Goal: Task Accomplishment & Management: Manage account settings

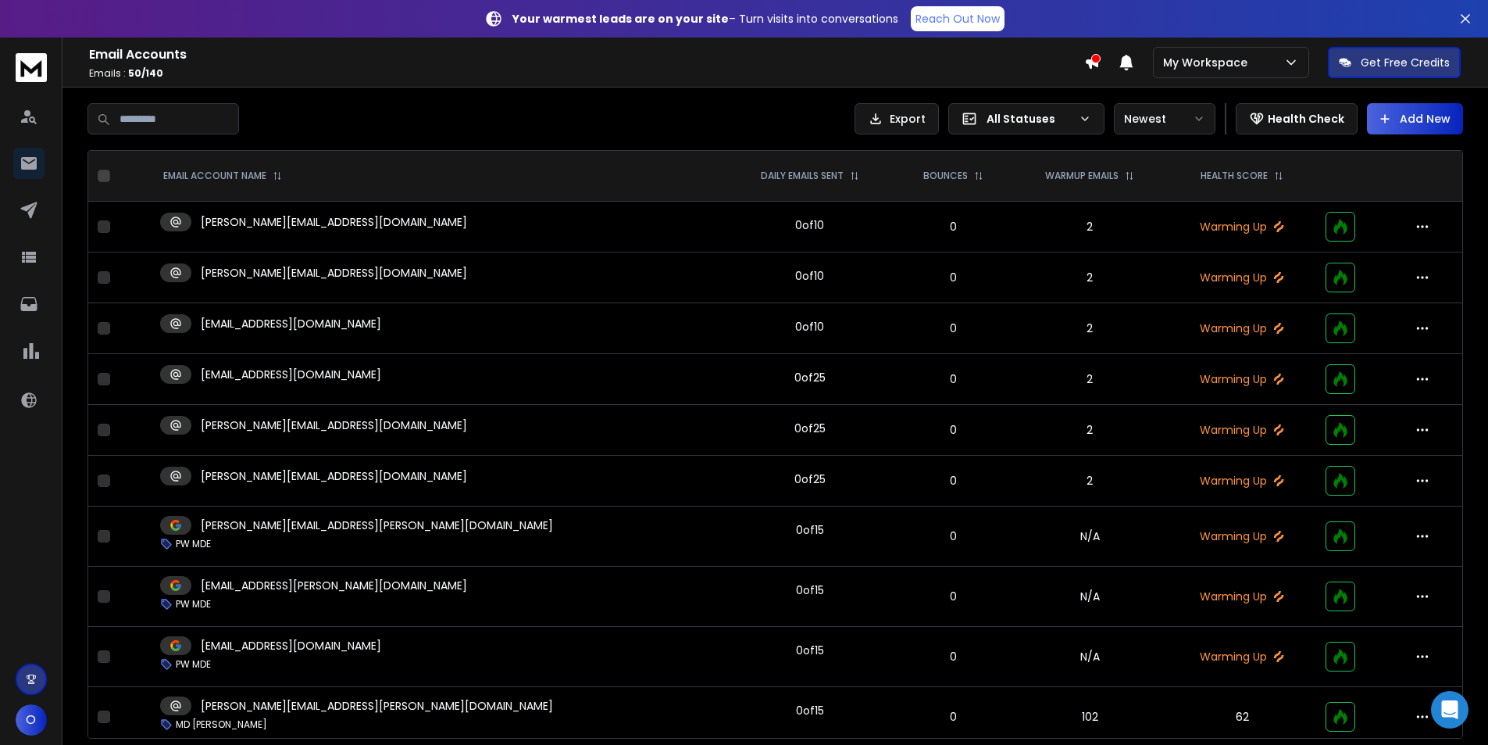
click at [966, 116] on icon at bounding box center [970, 119] width 16 height 16
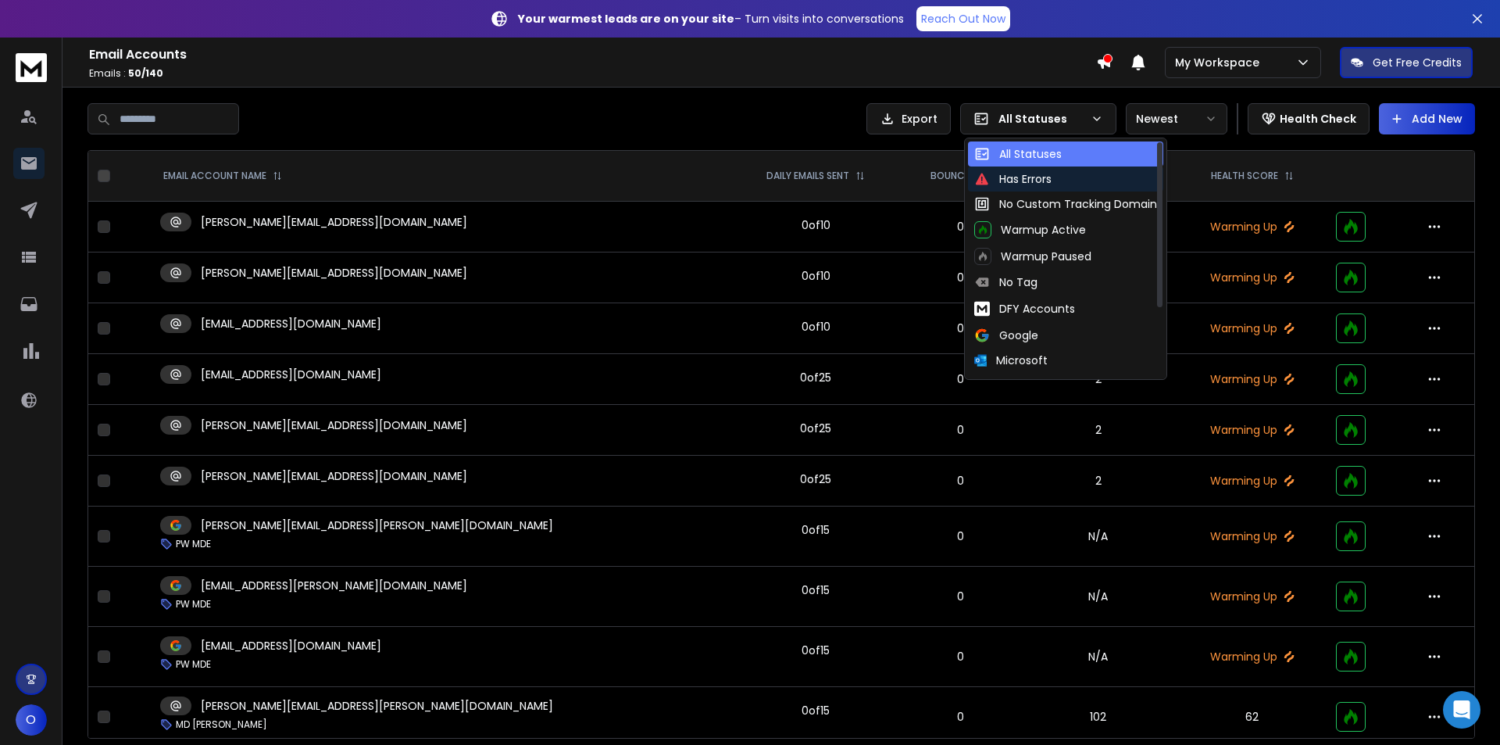
click at [1000, 181] on div "Has Errors" at bounding box center [1012, 179] width 77 height 16
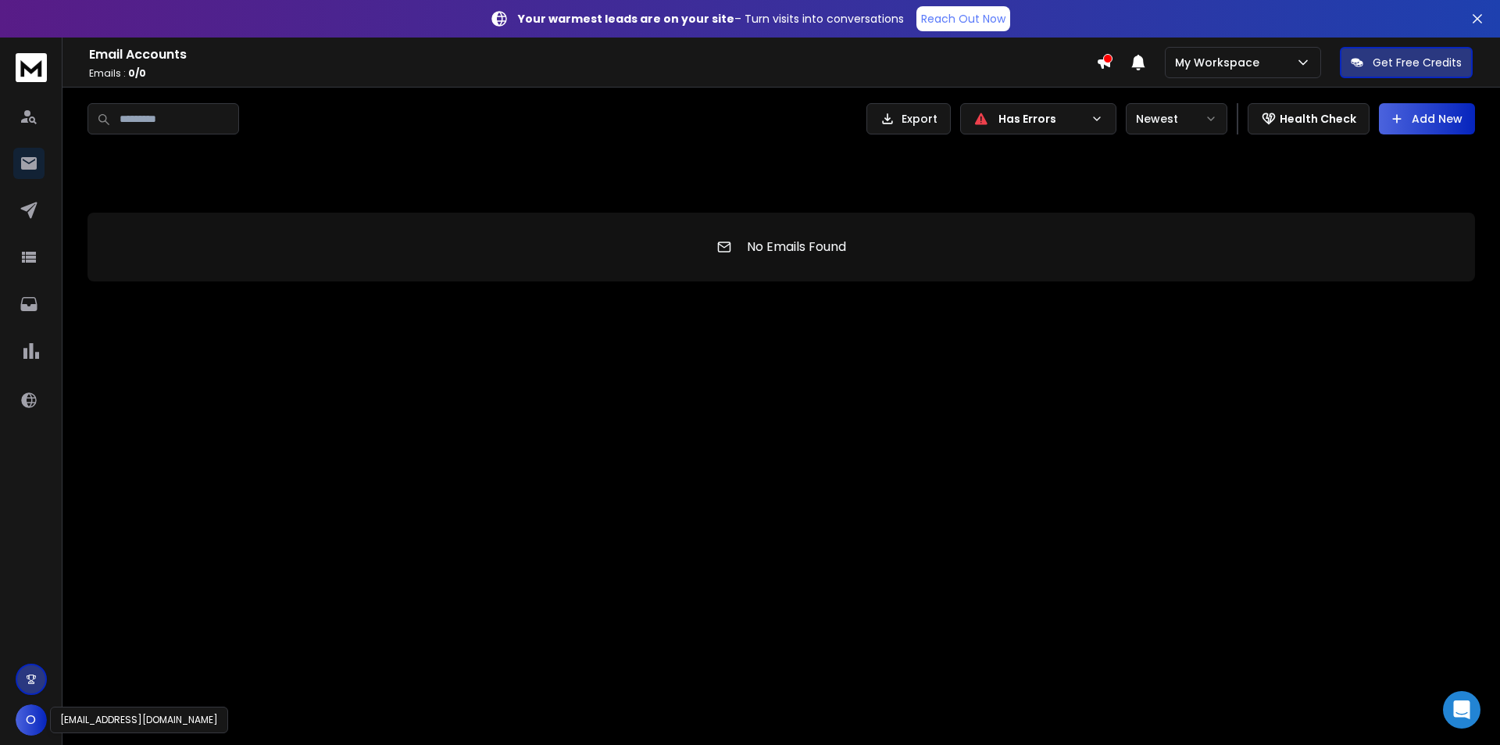
click at [31, 719] on span "O" at bounding box center [31, 719] width 31 height 31
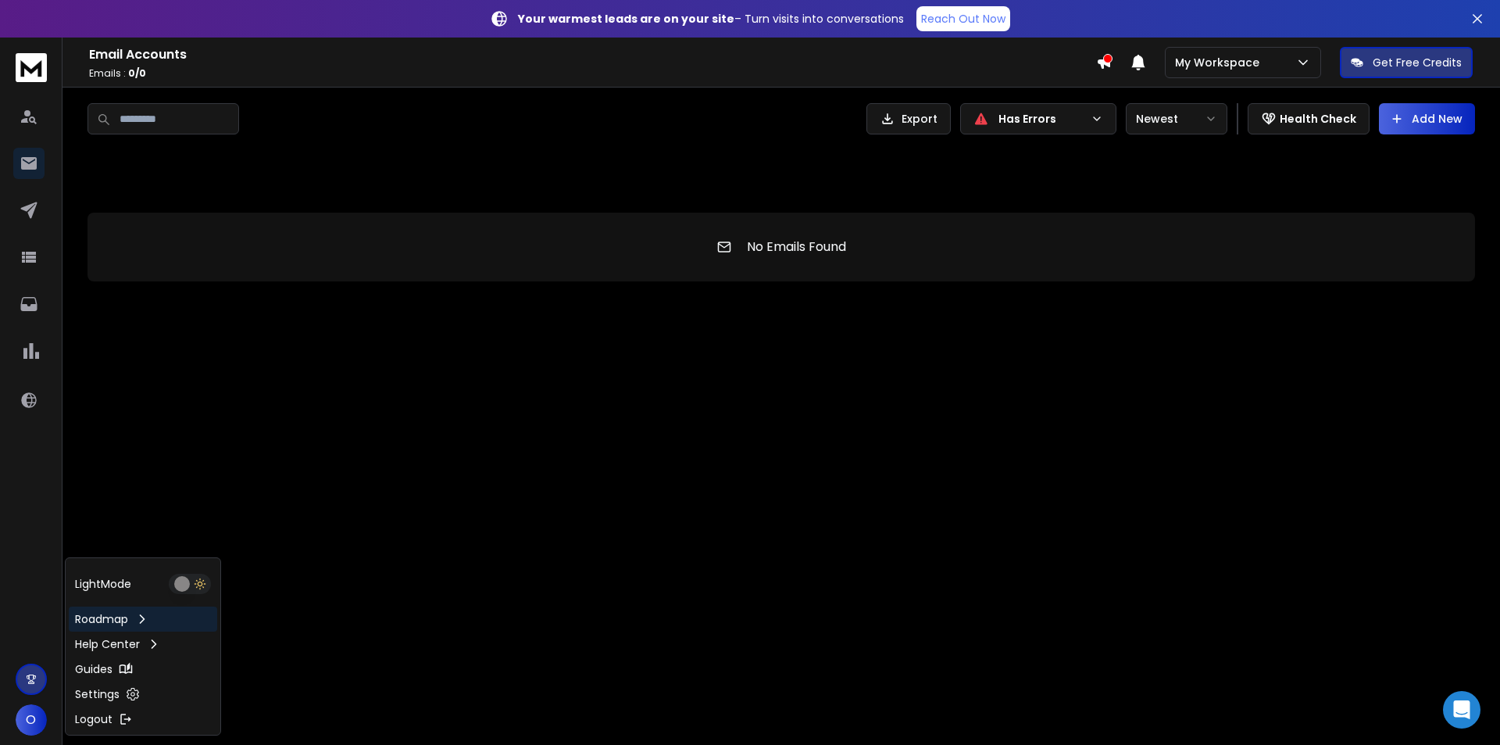
click at [196, 585] on icon at bounding box center [200, 583] width 13 height 13
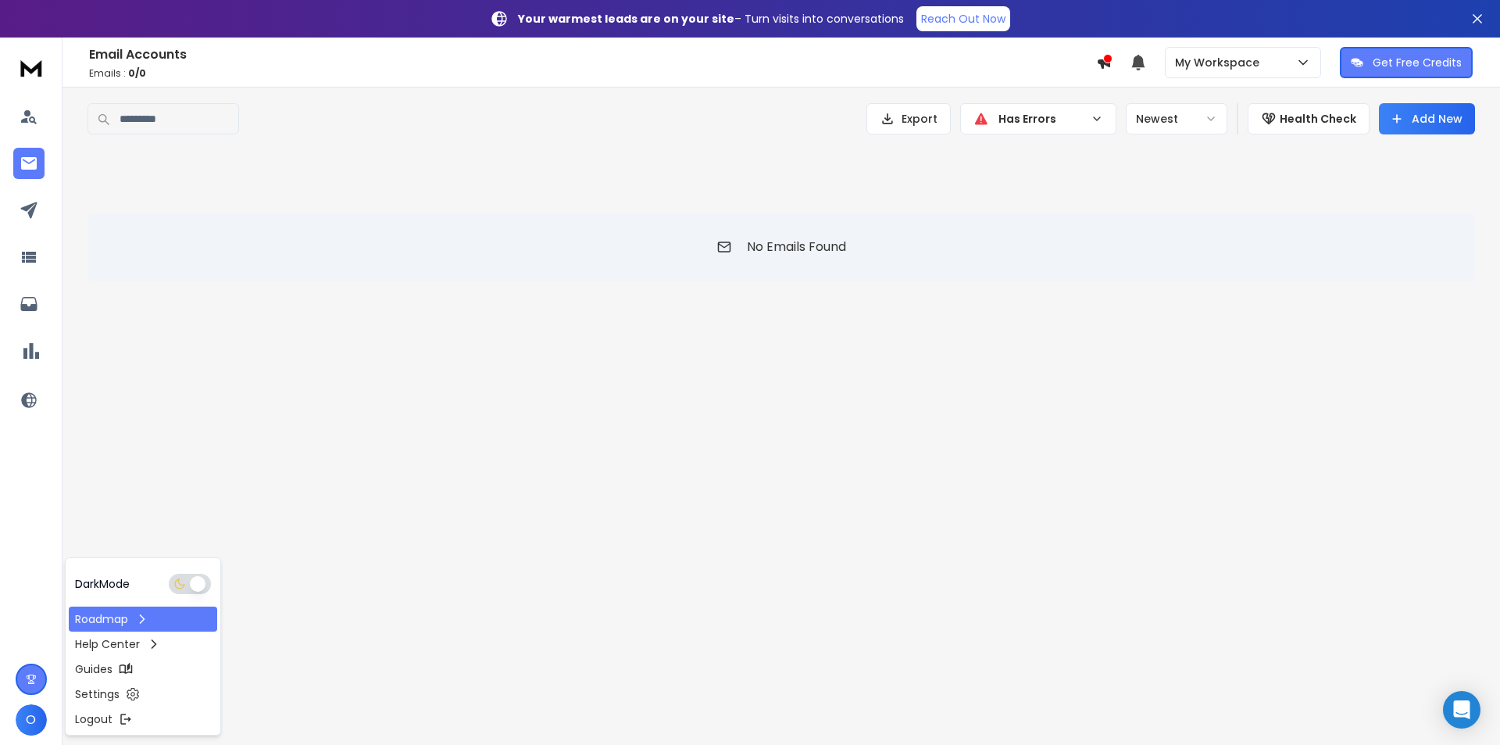
click at [366, 345] on div "Your warmest leads are on your site – Turn visits into conversations Reach Out …" at bounding box center [750, 372] width 1500 height 745
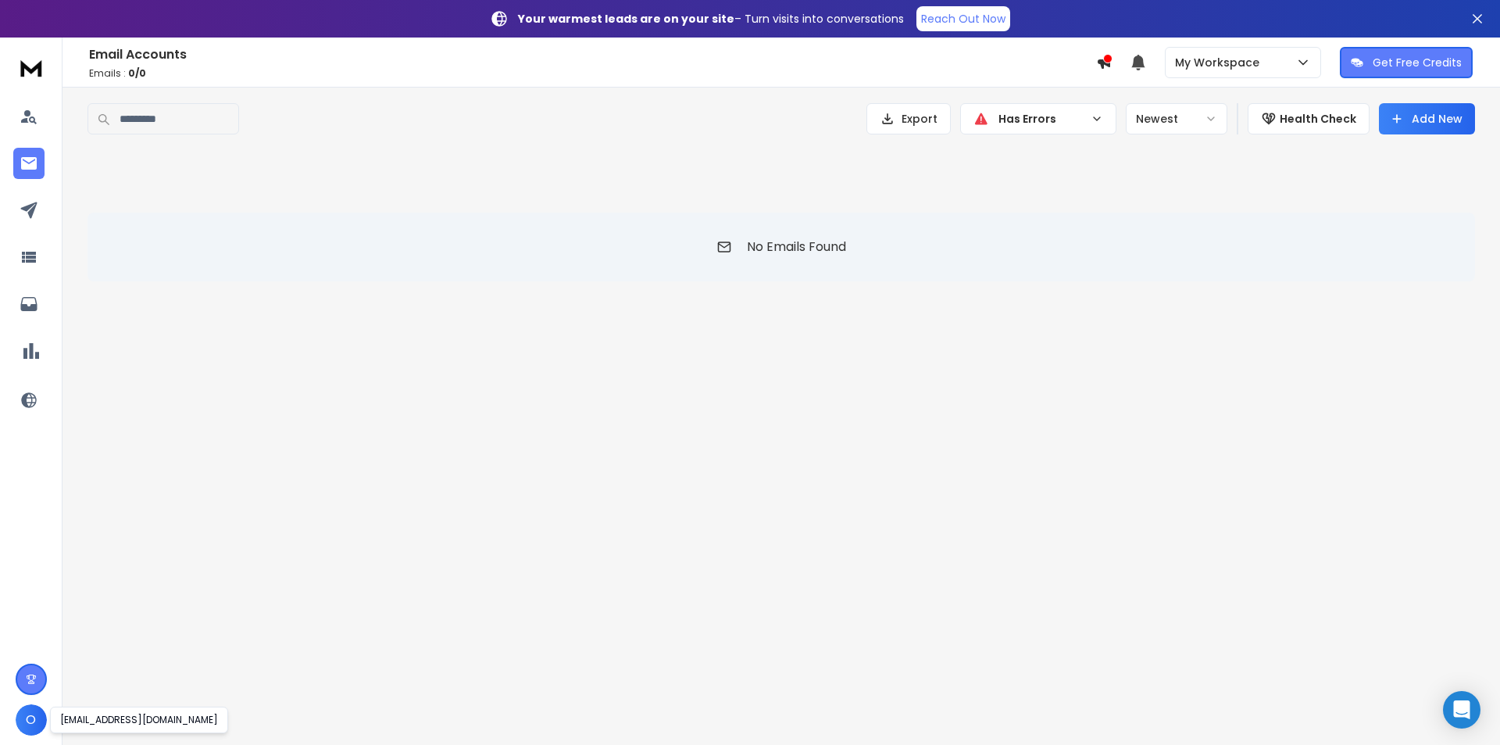
click at [30, 708] on span "O" at bounding box center [31, 719] width 31 height 31
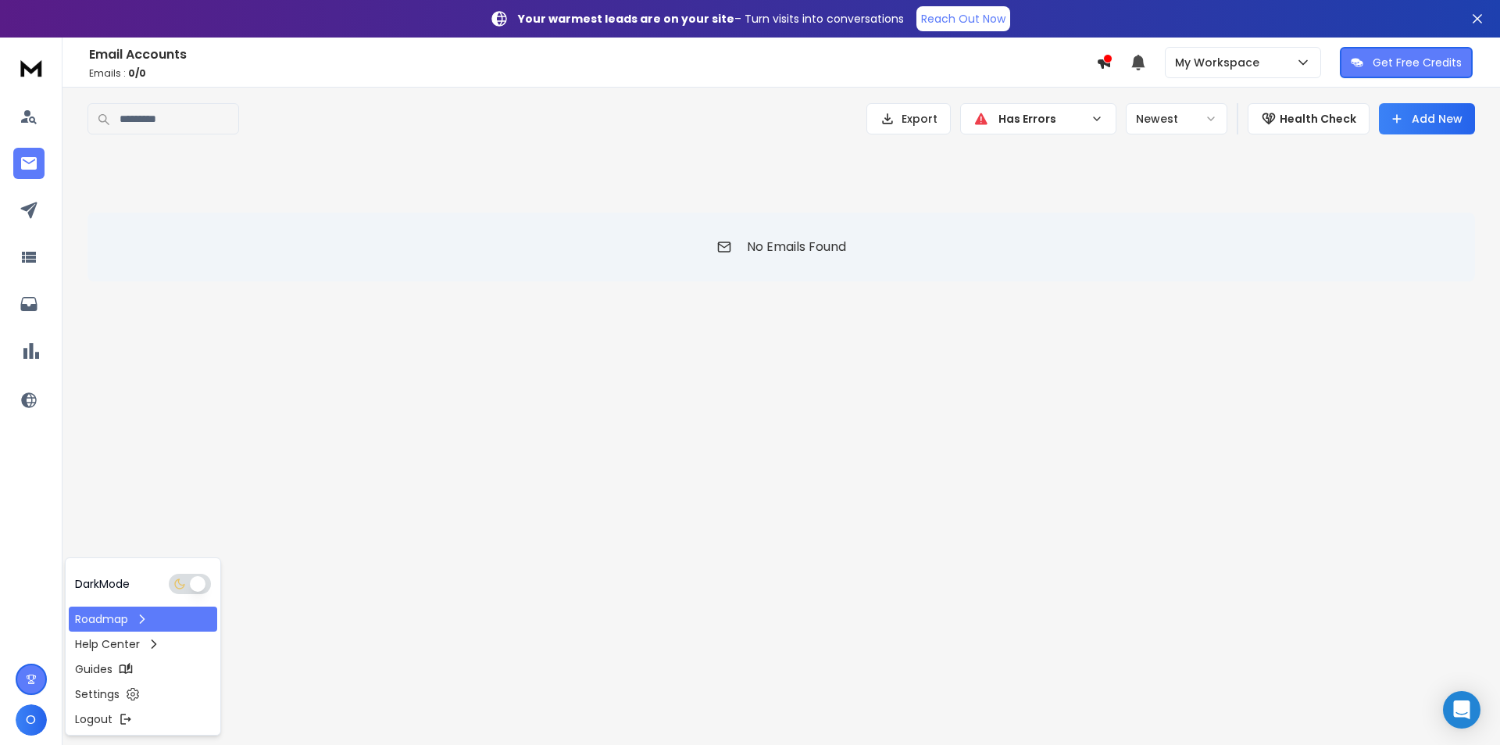
click at [220, 288] on div "Export Has Errors Newest Health Check Add New No Emails Found" at bounding box center [782, 192] width 1438 height 209
click at [1035, 110] on div "Has Errors" at bounding box center [1038, 118] width 156 height 31
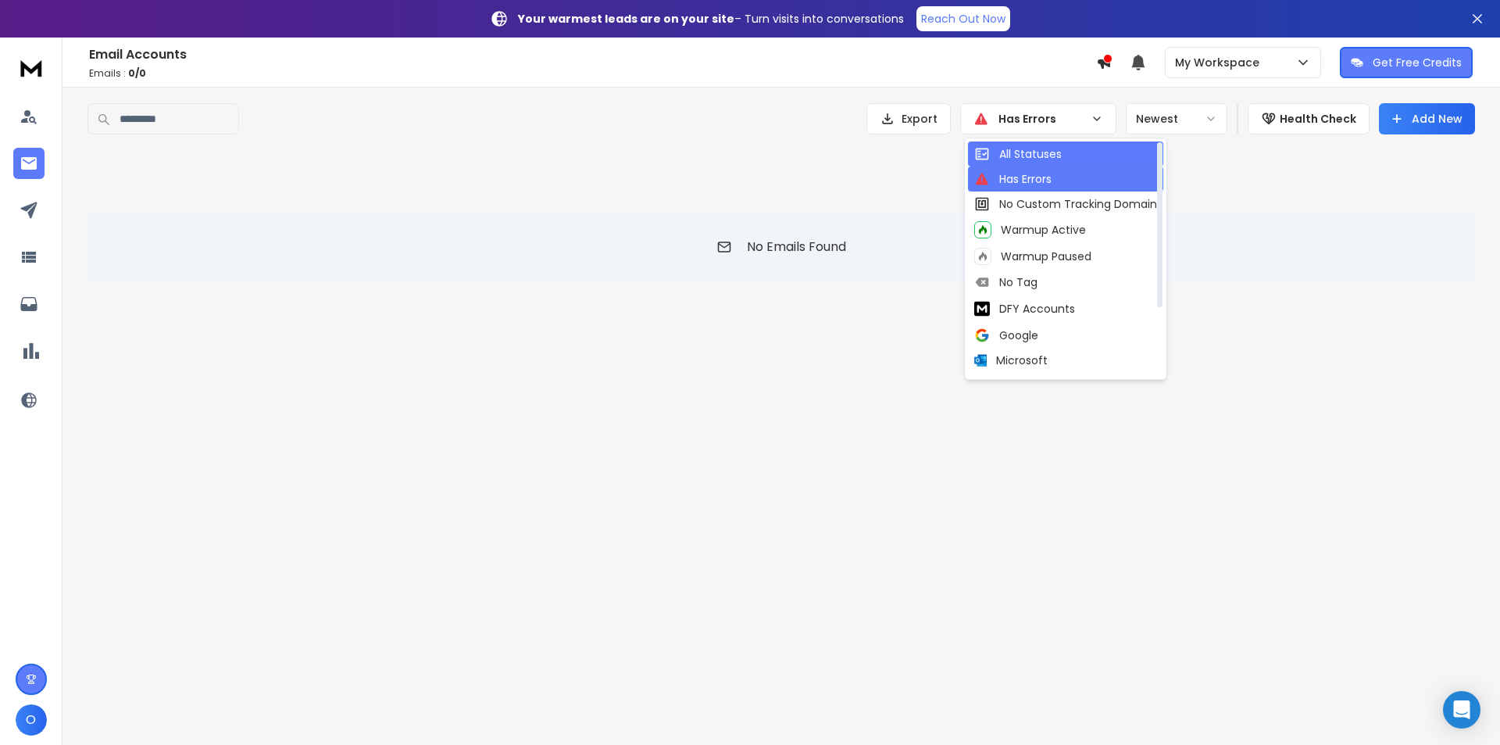
click at [1024, 154] on div "All Statuses" at bounding box center [1018, 154] width 88 height 16
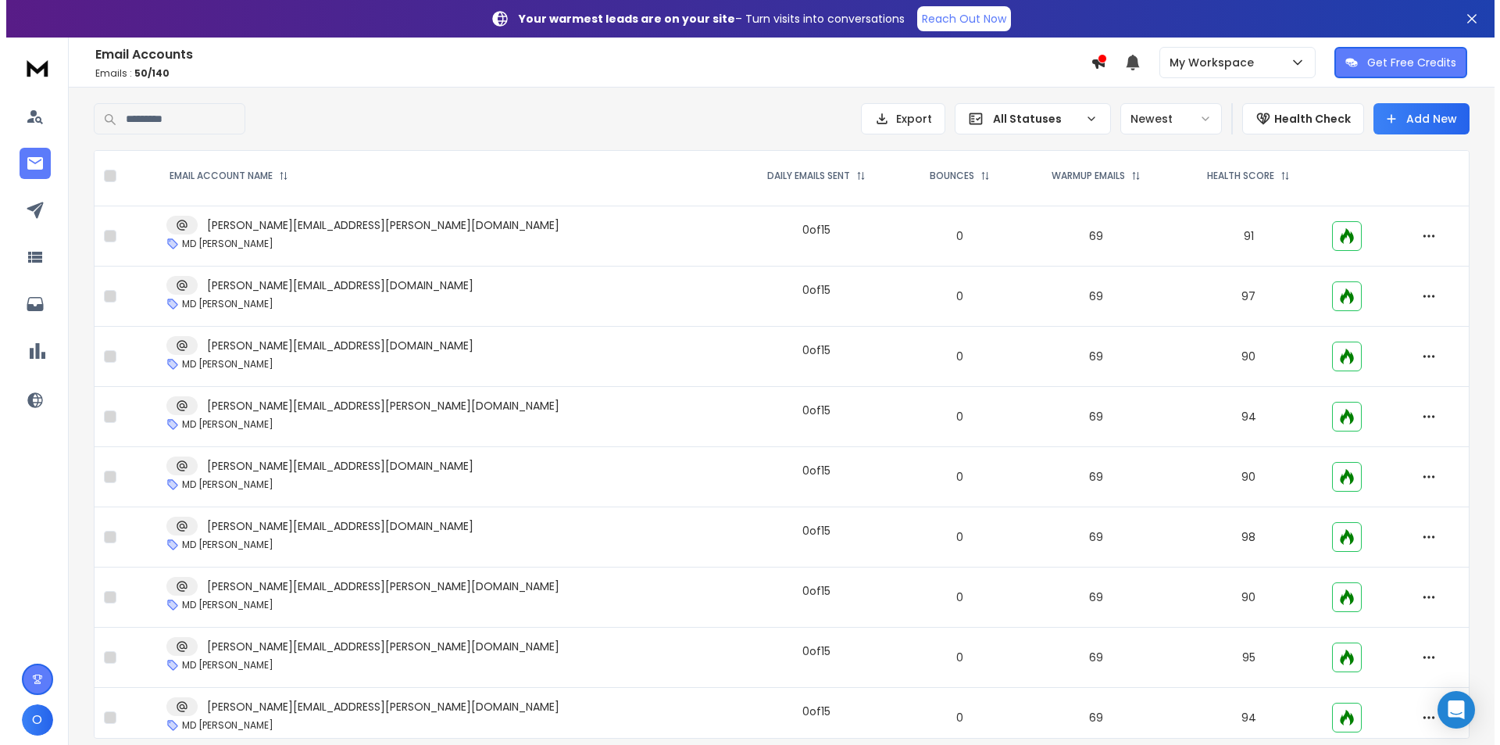
scroll to position [1953, 0]
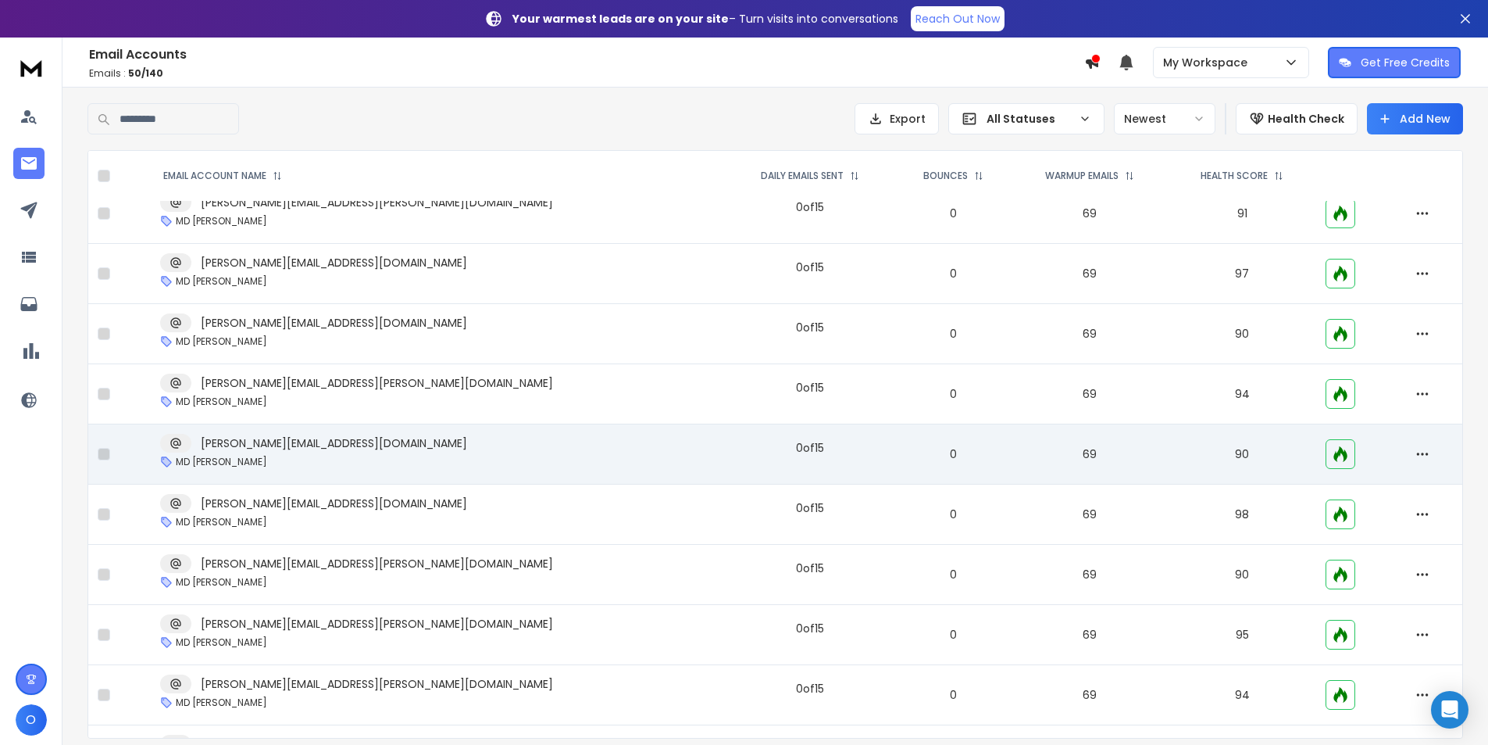
click at [895, 427] on td "0" at bounding box center [953, 454] width 117 height 60
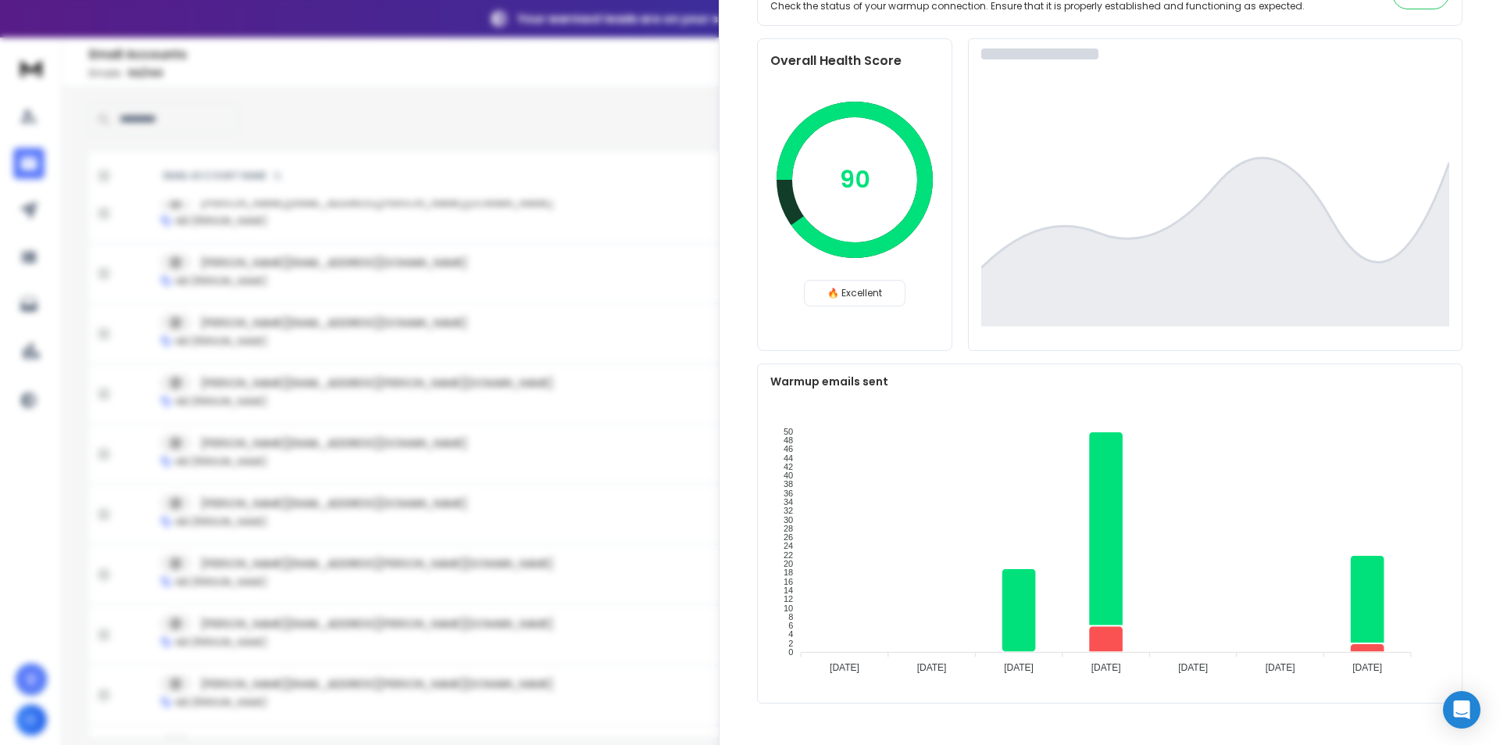
scroll to position [530, 0]
click at [511, 388] on div at bounding box center [750, 372] width 1500 height 745
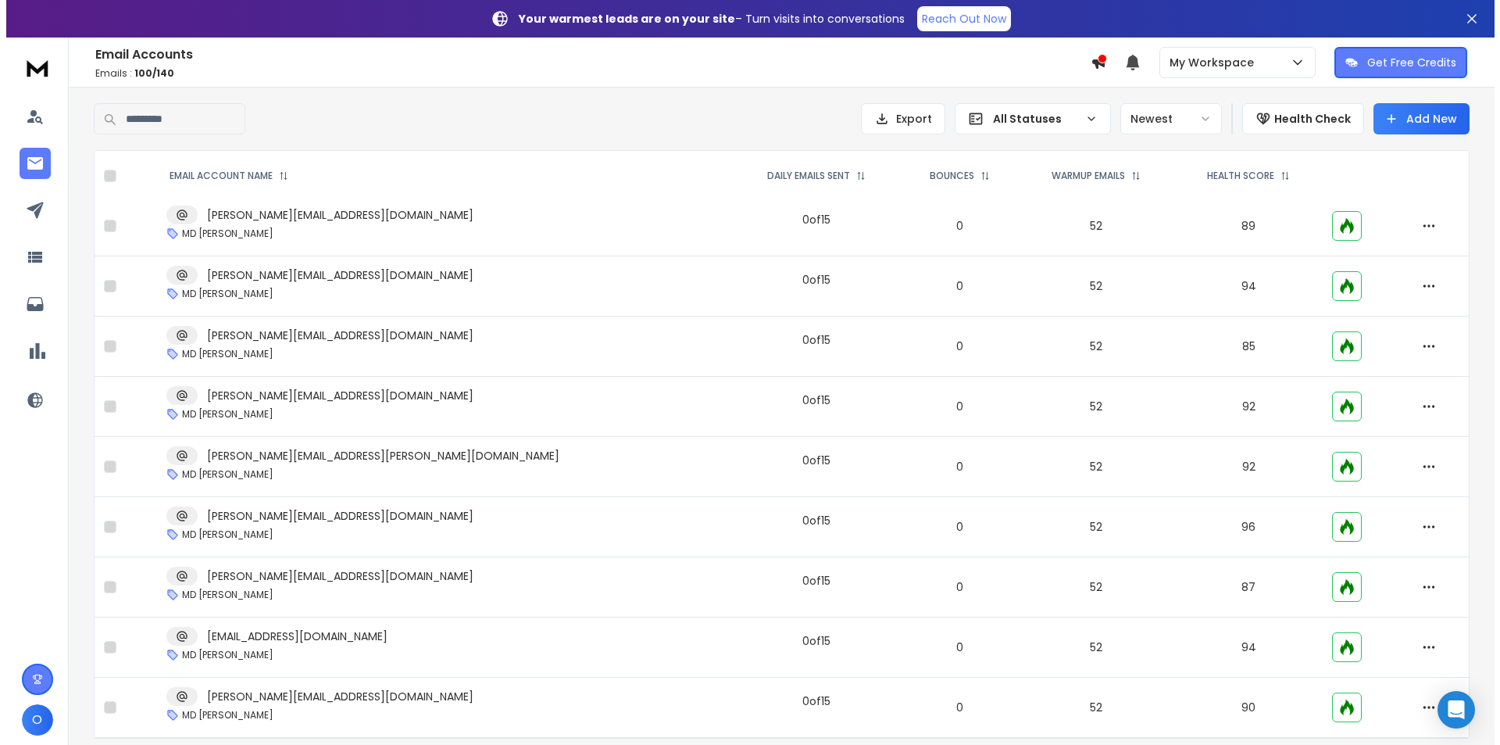
scroll to position [3156, 0]
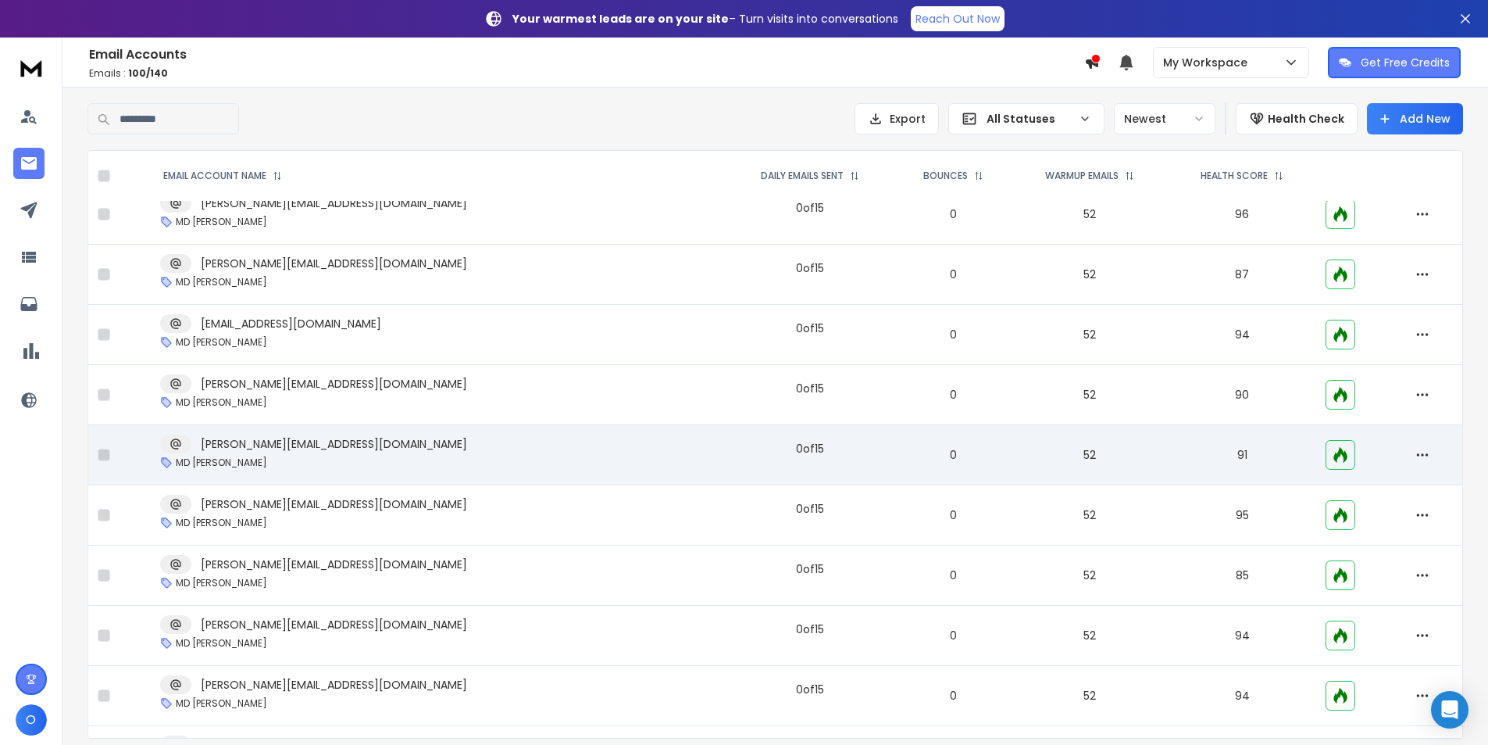
click at [433, 463] on div "MD [PERSON_NAME]" at bounding box center [438, 462] width 556 height 13
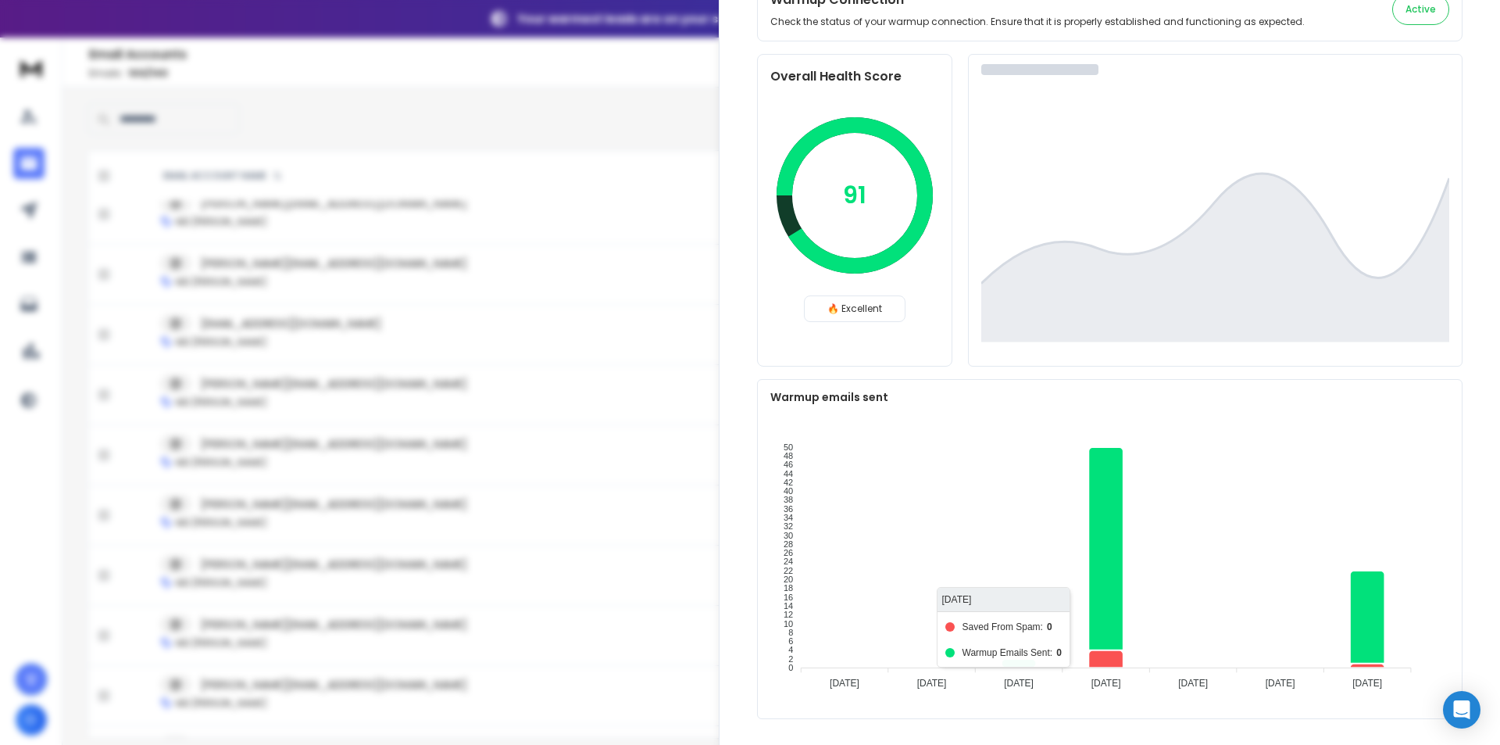
scroll to position [530, 0]
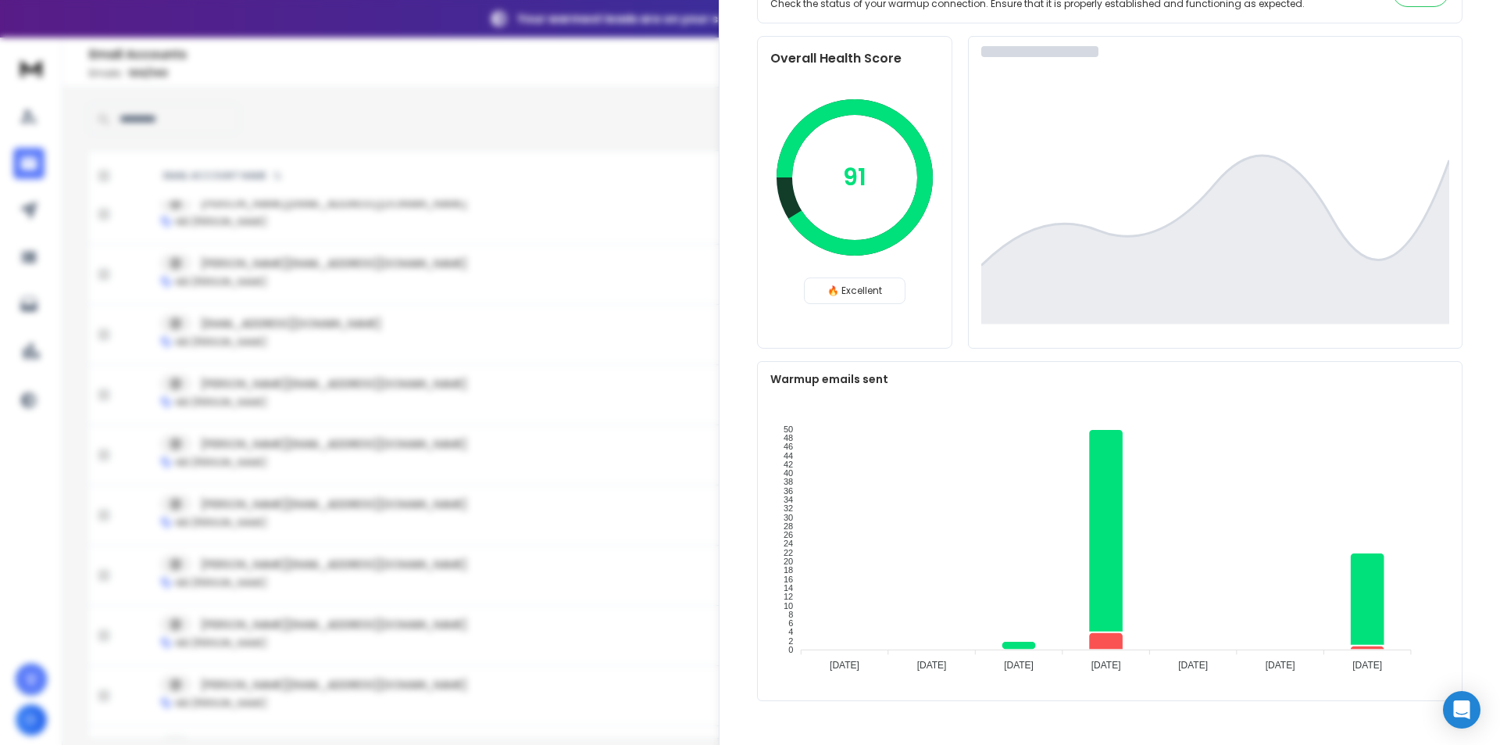
click at [334, 398] on div at bounding box center [750, 372] width 1500 height 745
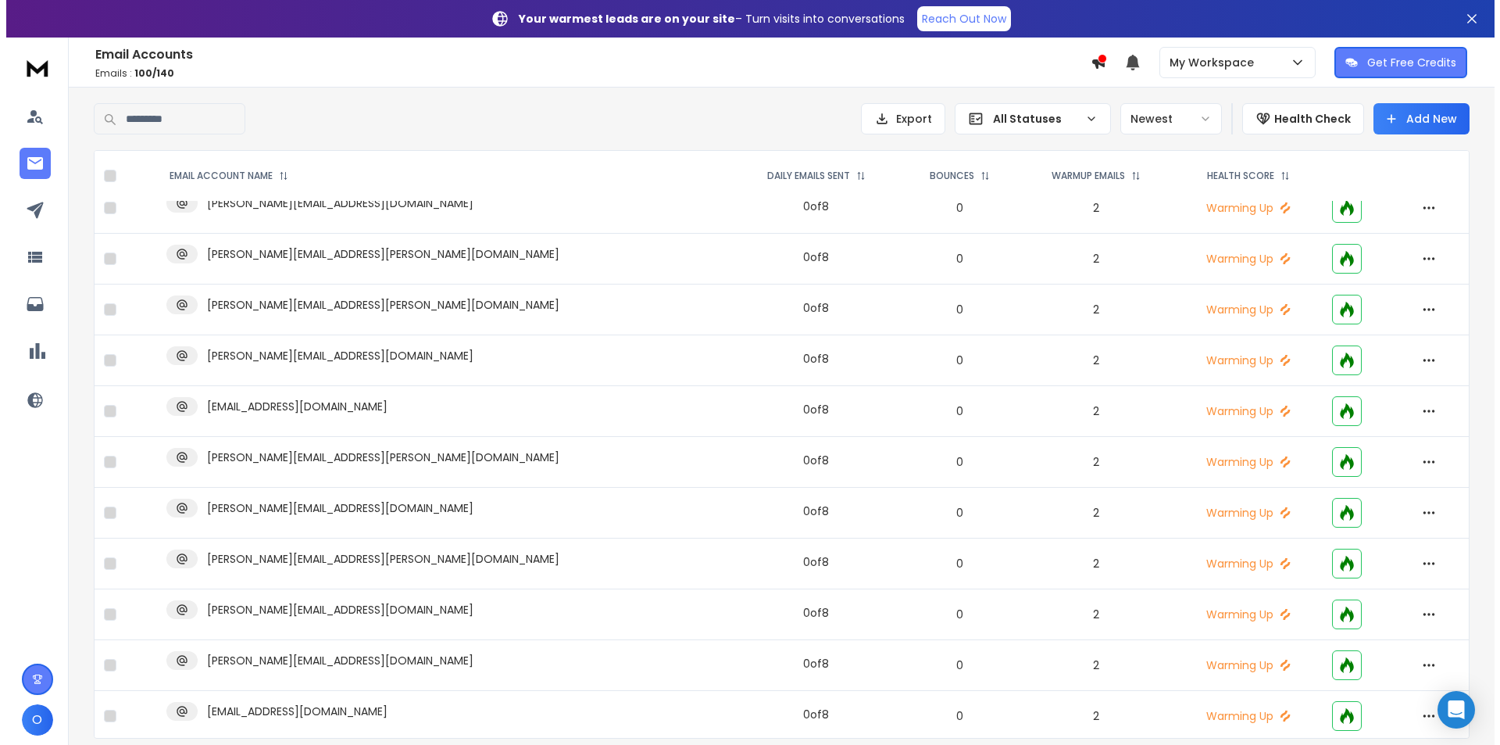
scroll to position [5020, 0]
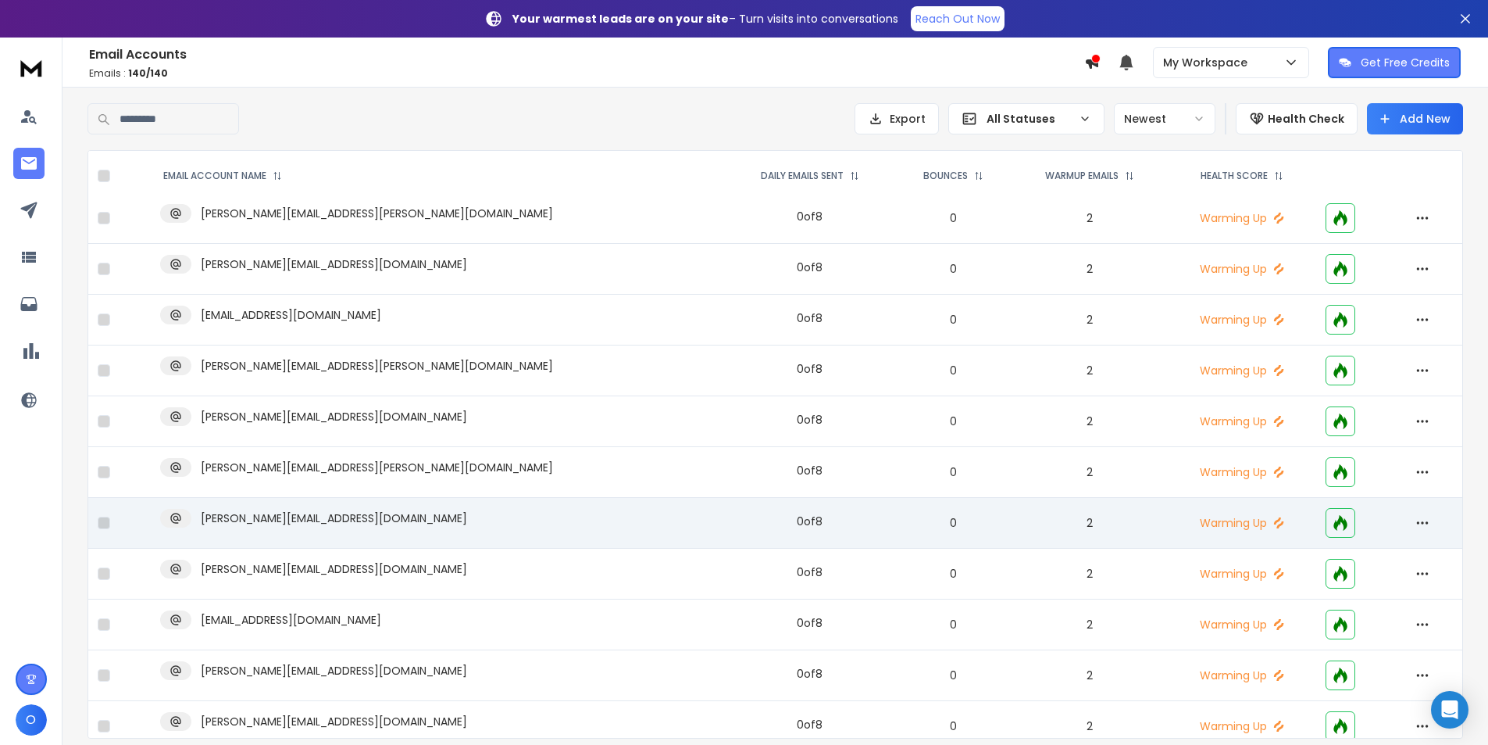
click at [725, 516] on td "0 of 8" at bounding box center [810, 518] width 170 height 41
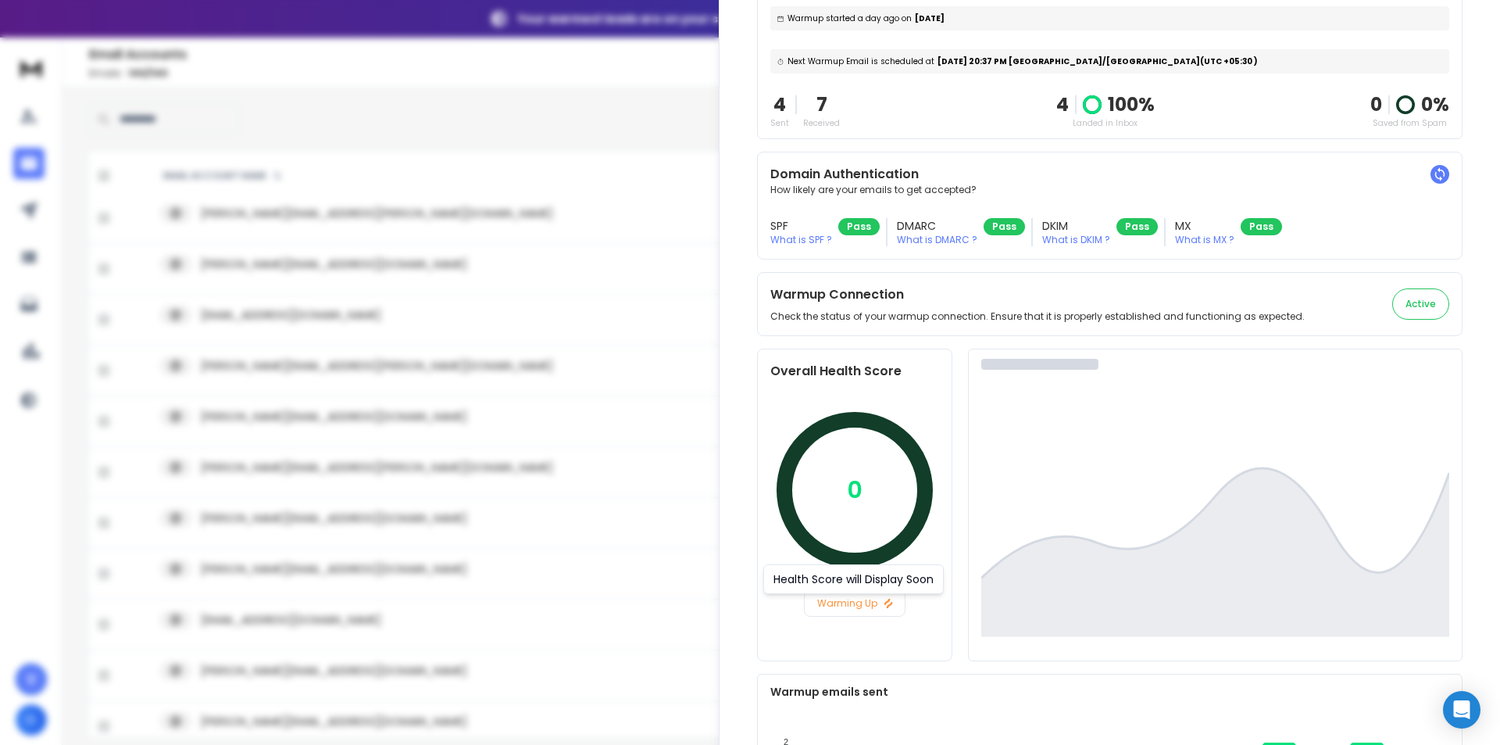
scroll to position [0, 0]
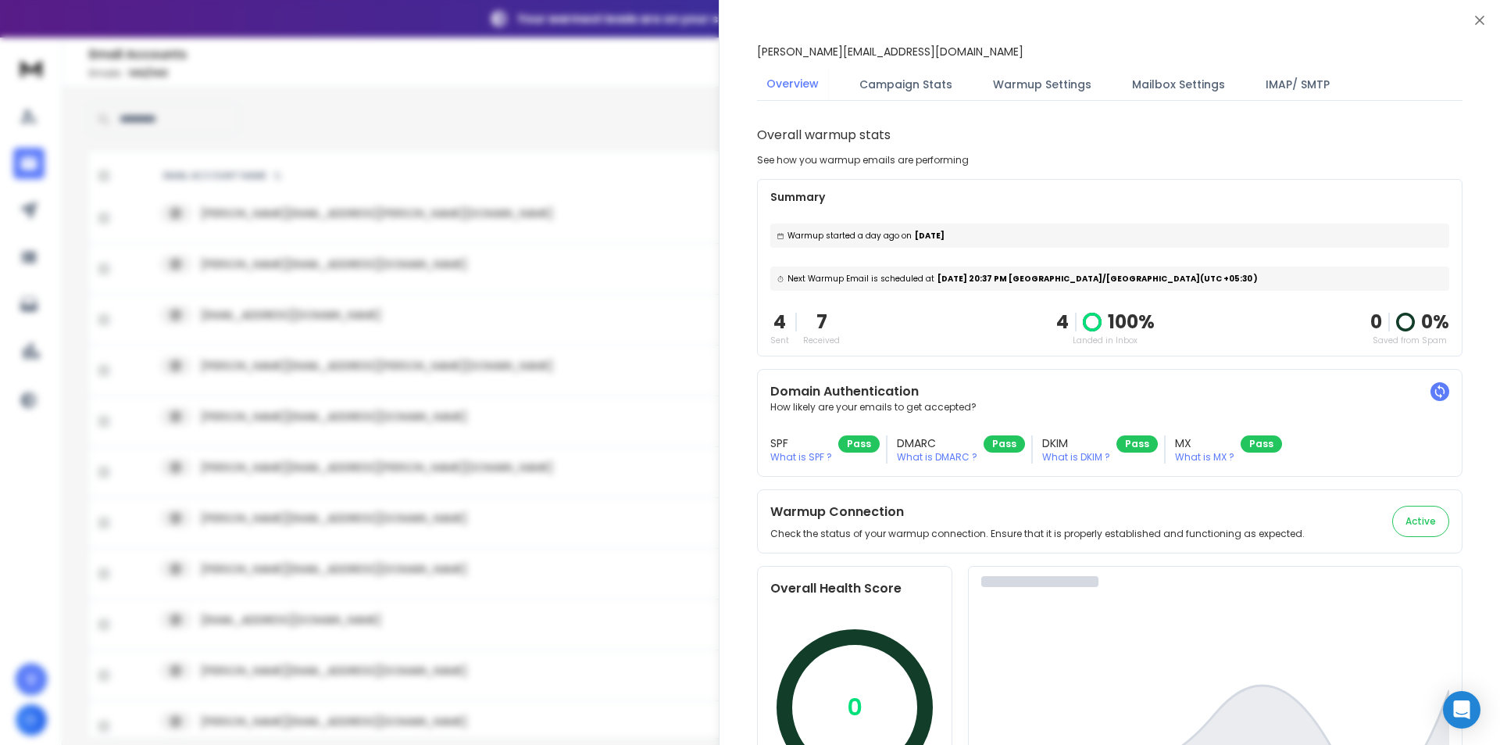
click at [1035, 84] on button "Warmup Settings" at bounding box center [1042, 84] width 117 height 34
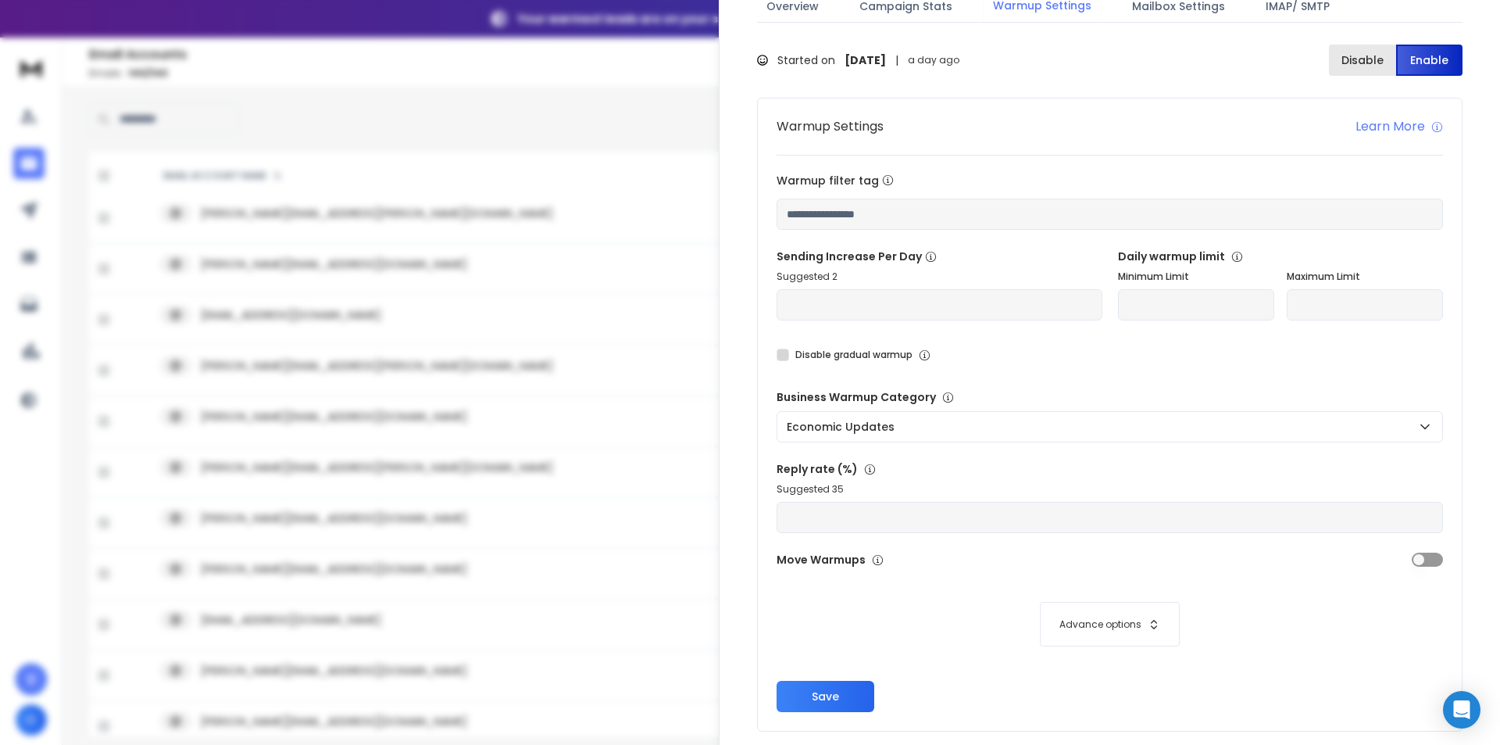
click at [460, 237] on div at bounding box center [750, 372] width 1500 height 745
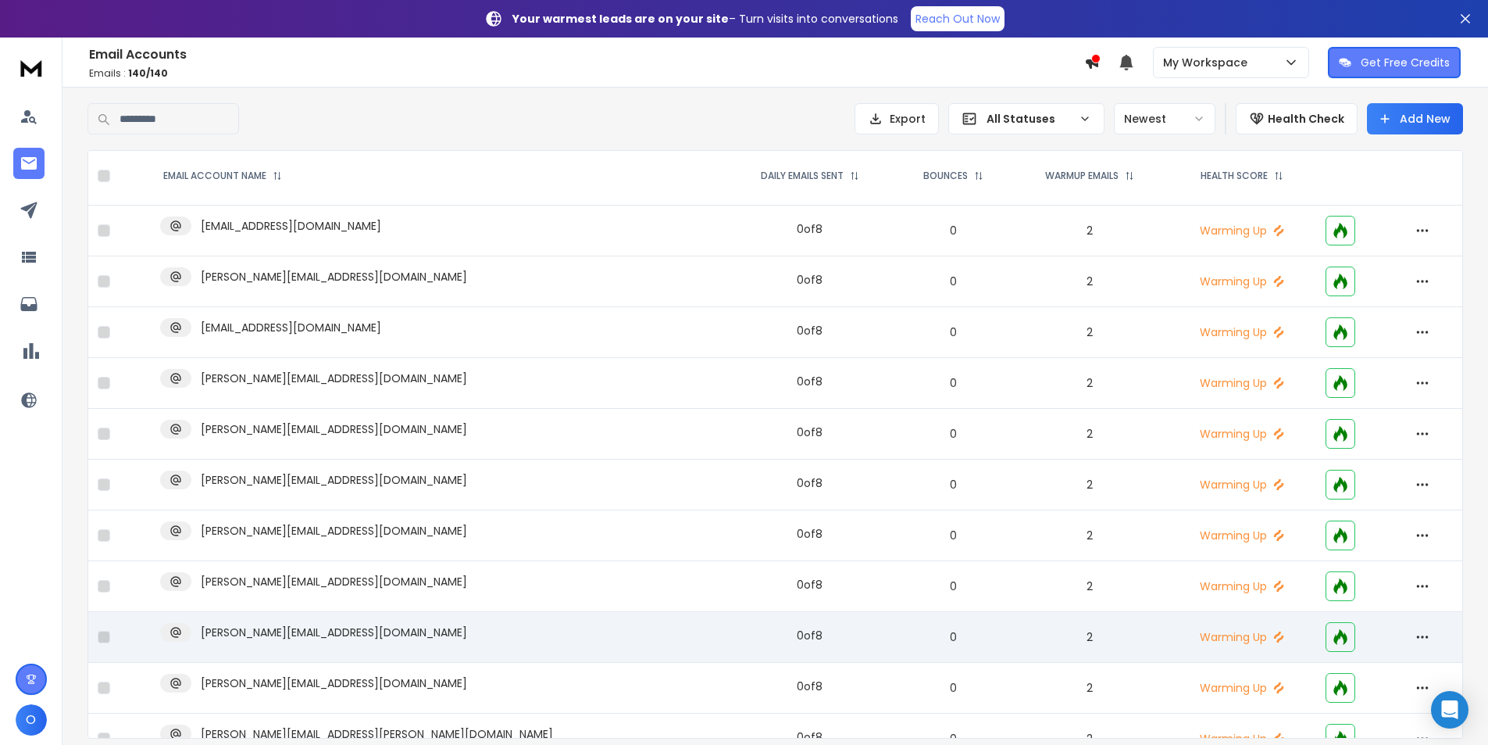
scroll to position [7027, 0]
